Goal: Task Accomplishment & Management: Use online tool/utility

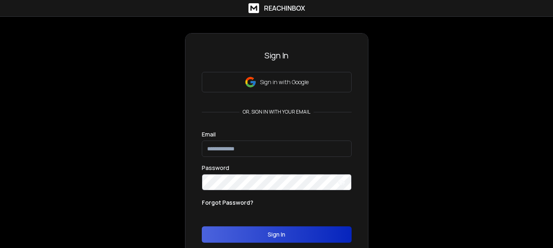
click at [248, 148] on input "email" at bounding box center [277, 149] width 150 height 16
type input "**********"
click at [275, 233] on button "Sign In" at bounding box center [277, 235] width 150 height 16
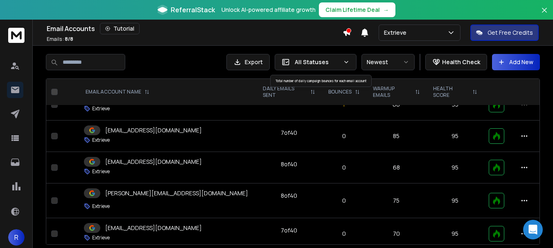
scroll to position [119, 0]
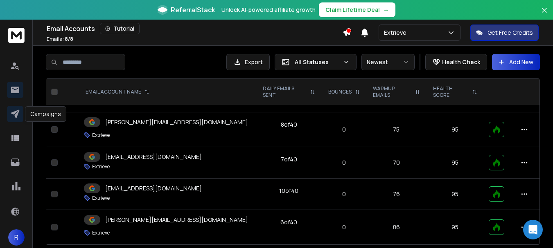
click at [18, 108] on link at bounding box center [15, 114] width 16 height 16
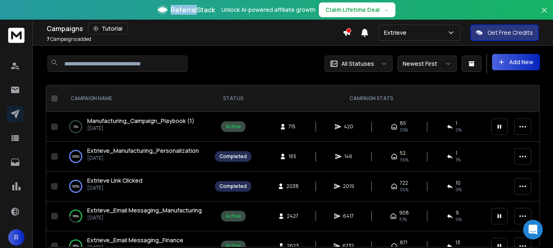
drag, startPoint x: 174, startPoint y: 10, endPoint x: 198, endPoint y: 14, distance: 23.7
click at [198, 14] on span "ReferralStack" at bounding box center [193, 10] width 44 height 10
click at [232, 32] on div "Campaigns Tutorial" at bounding box center [195, 28] width 296 height 11
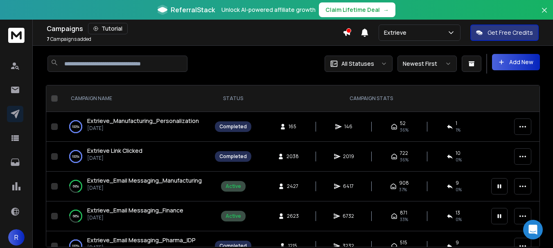
scroll to position [82, 0]
